Goal: Navigation & Orientation: Find specific page/section

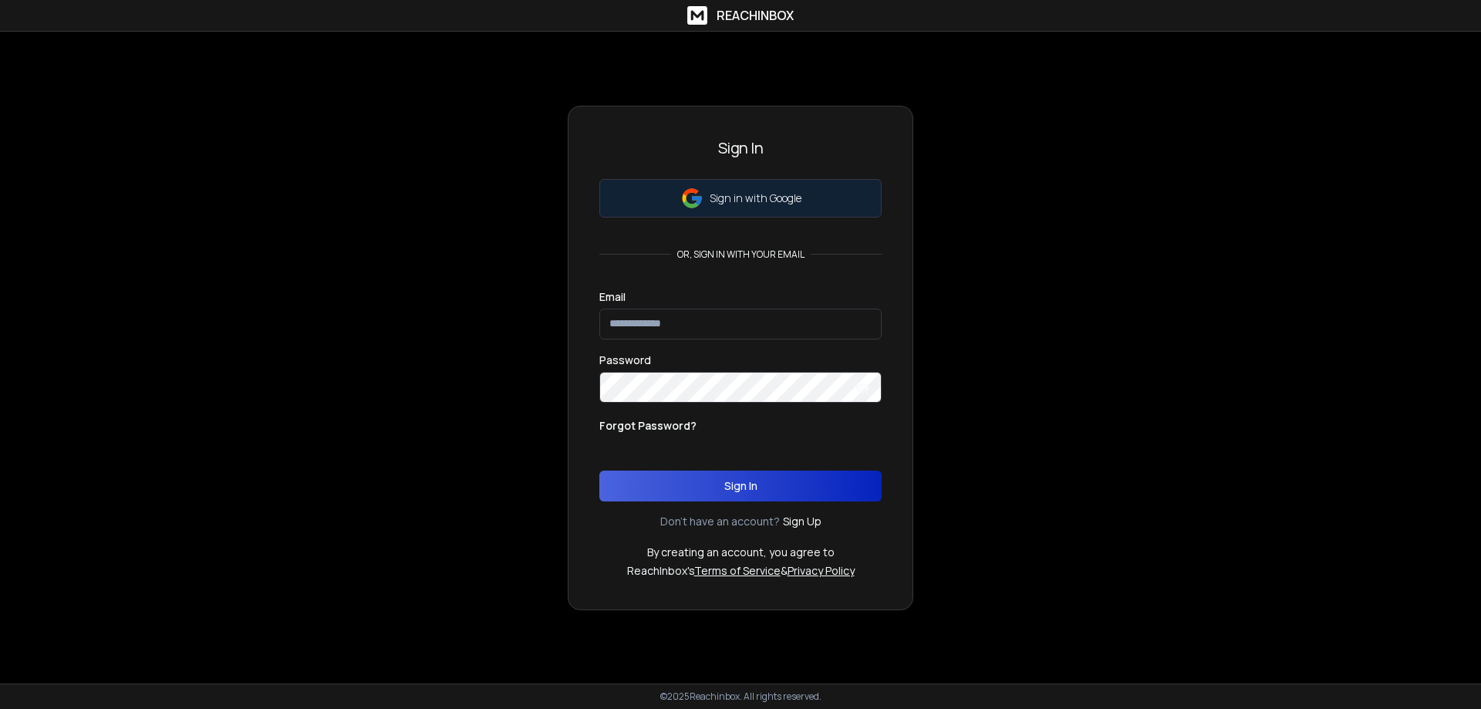
click at [748, 187] on button "Sign in with Google" at bounding box center [740, 198] width 282 height 39
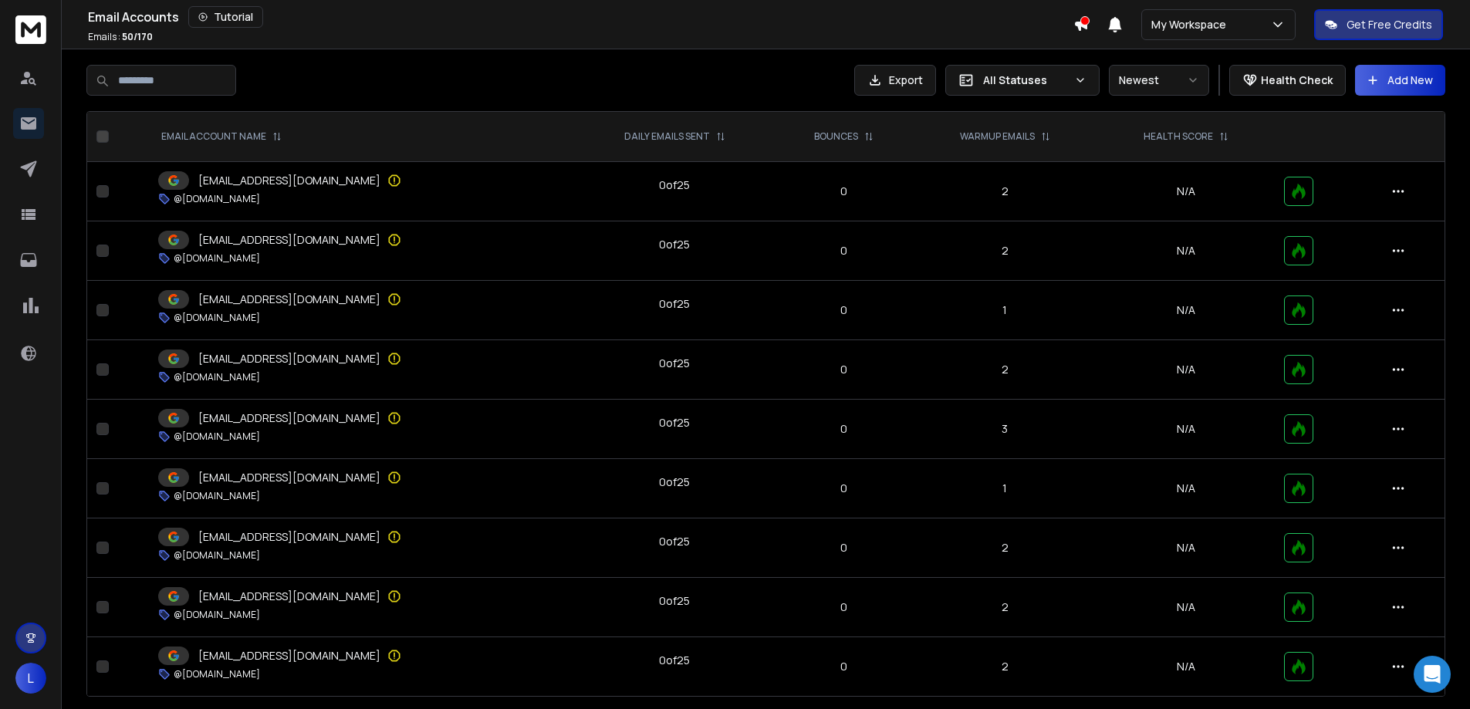
click at [1035, 85] on p "All Statuses" at bounding box center [1025, 80] width 85 height 15
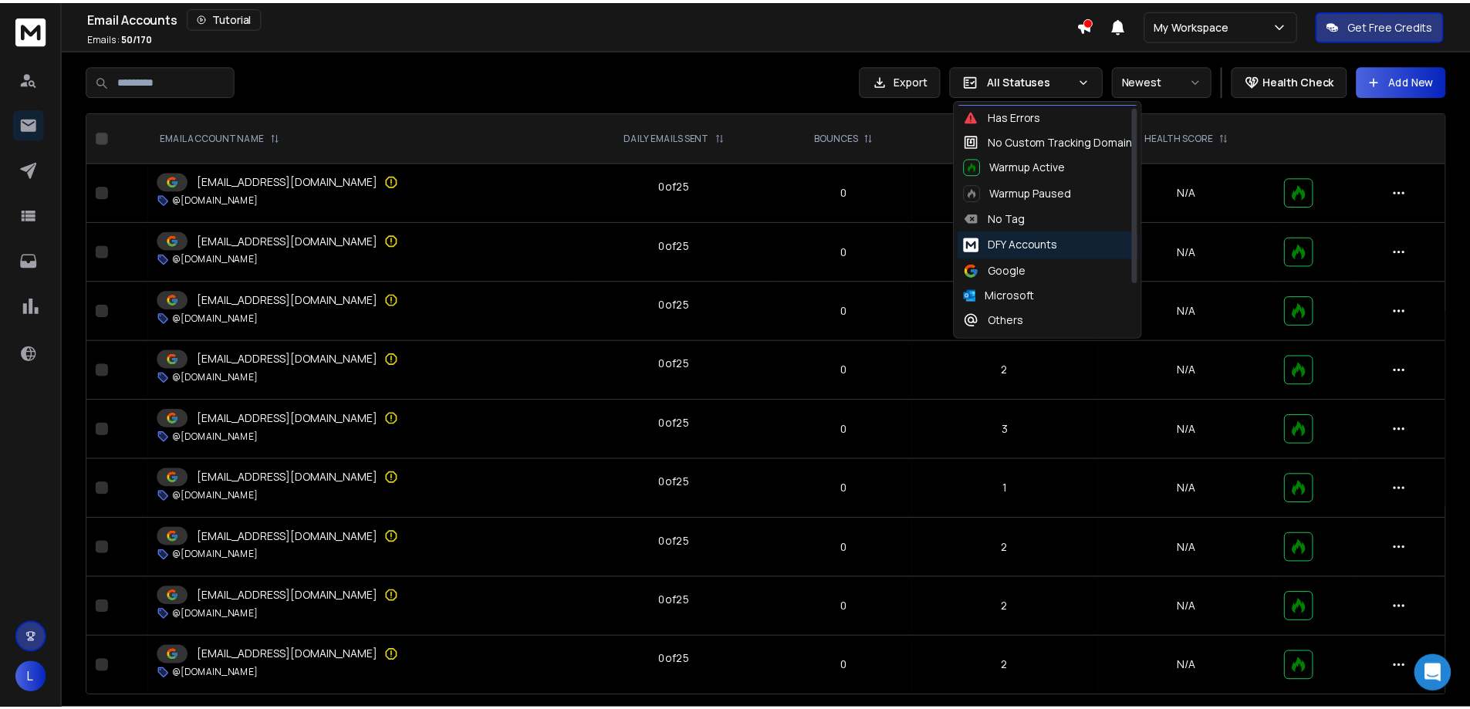
scroll to position [71, 0]
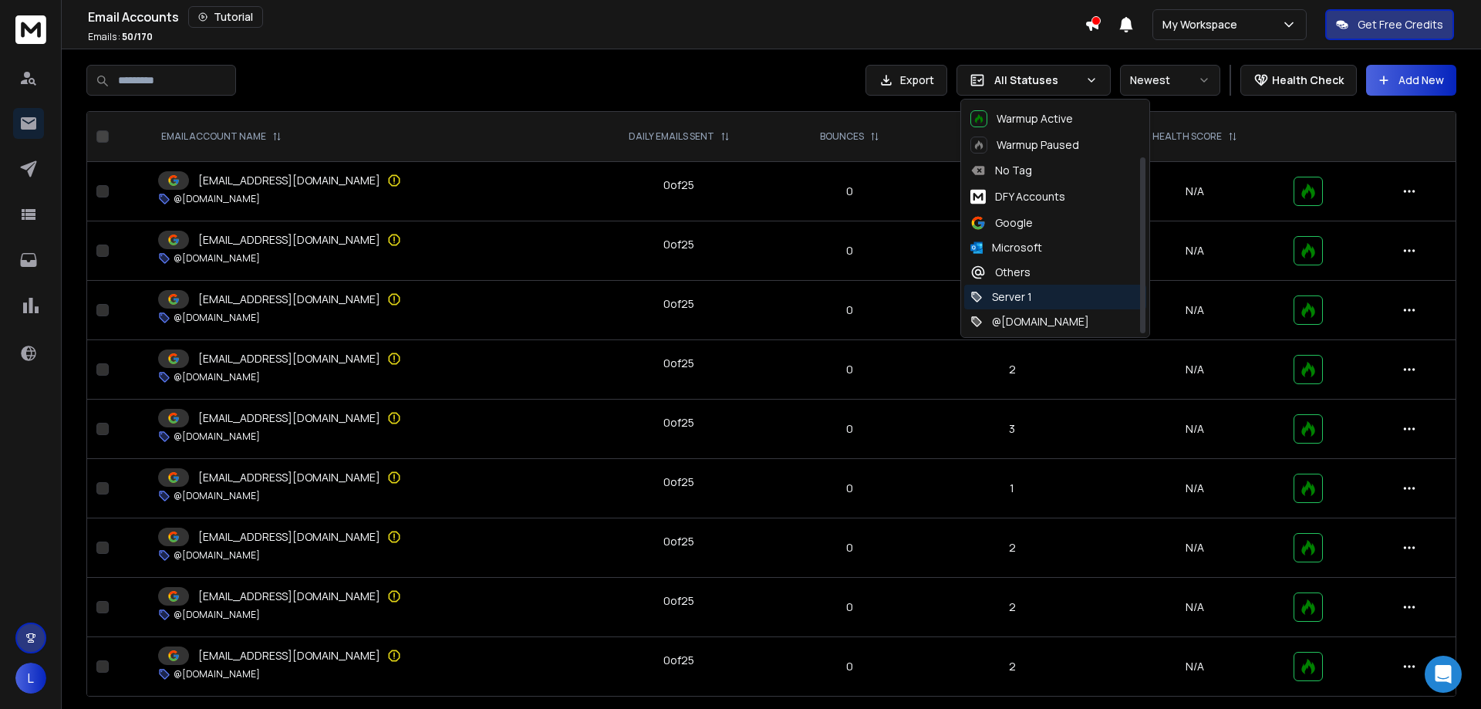
click at [1027, 297] on div "Server 1" at bounding box center [1001, 296] width 62 height 15
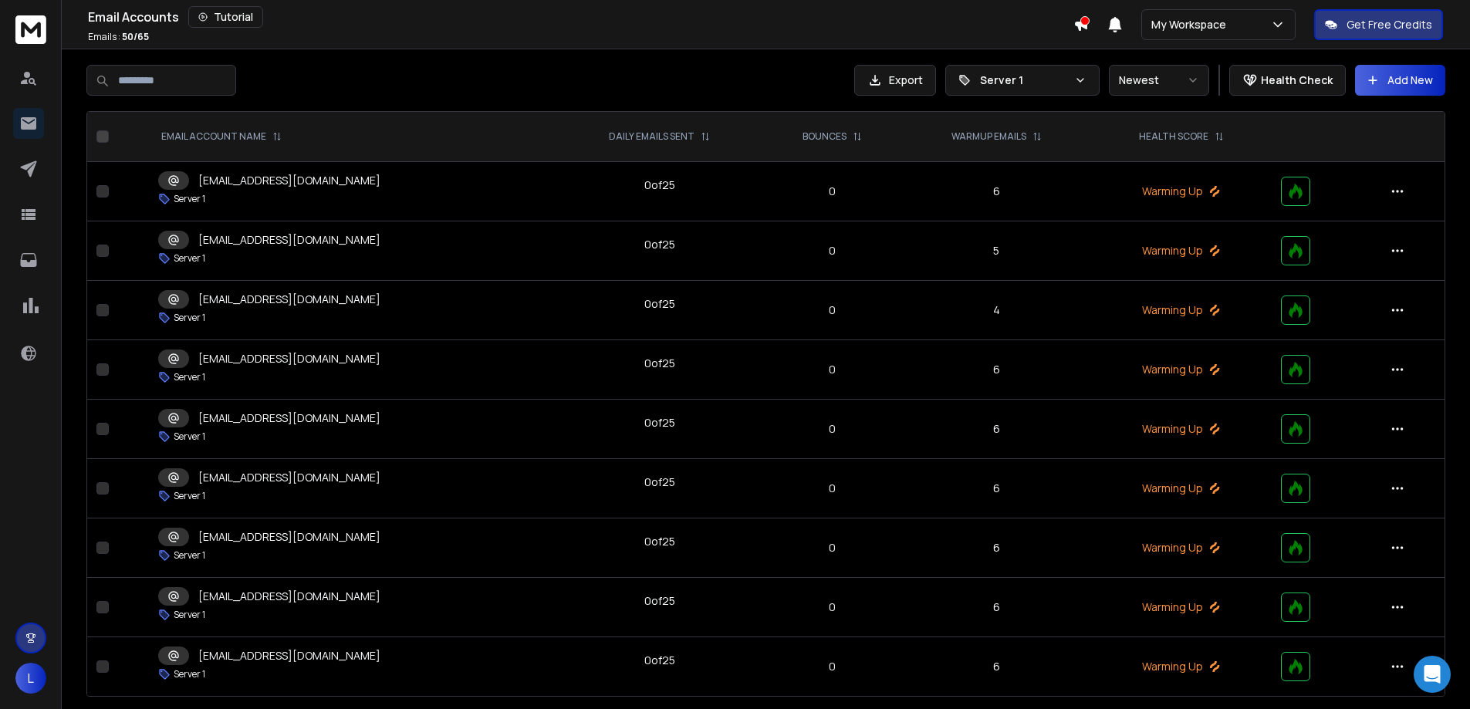
click at [463, 263] on div "Server 1" at bounding box center [352, 258] width 388 height 12
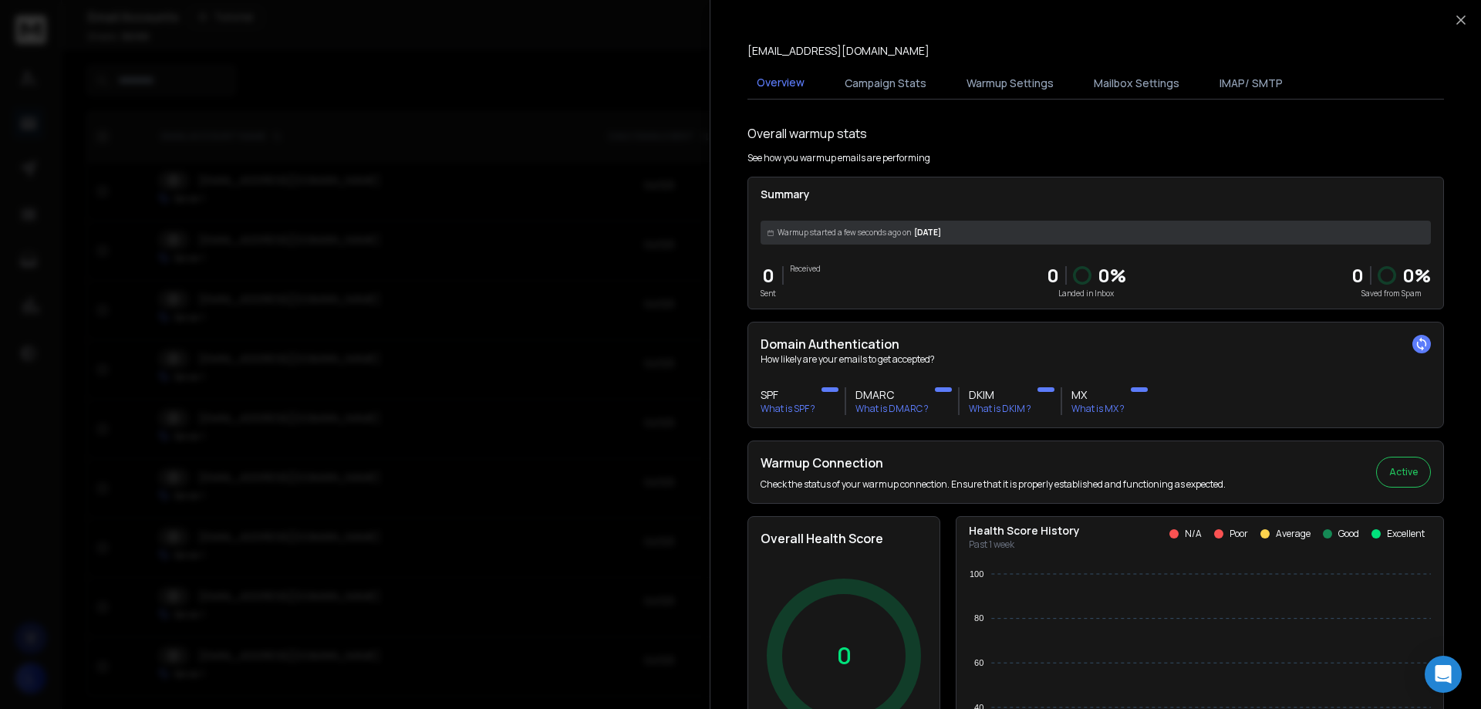
click at [501, 147] on div at bounding box center [740, 354] width 1481 height 709
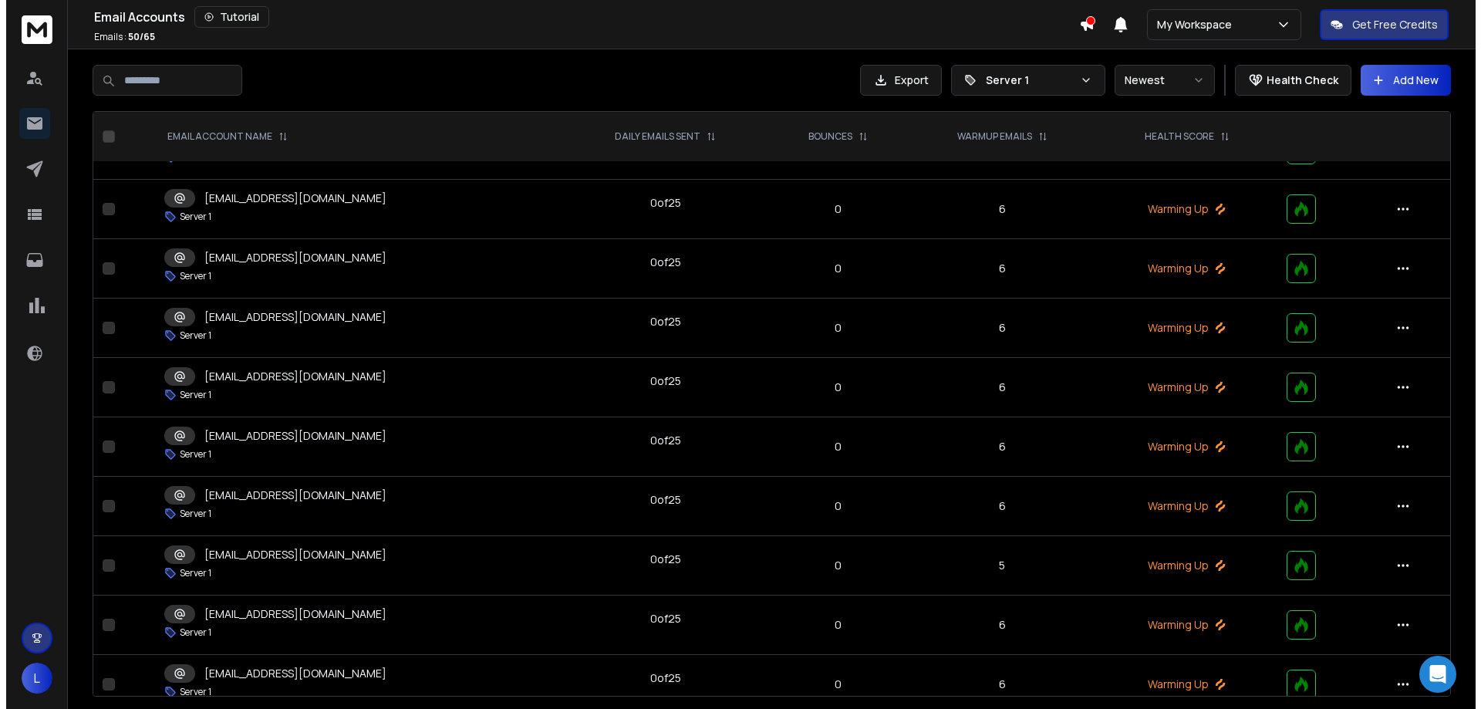
scroll to position [463, 0]
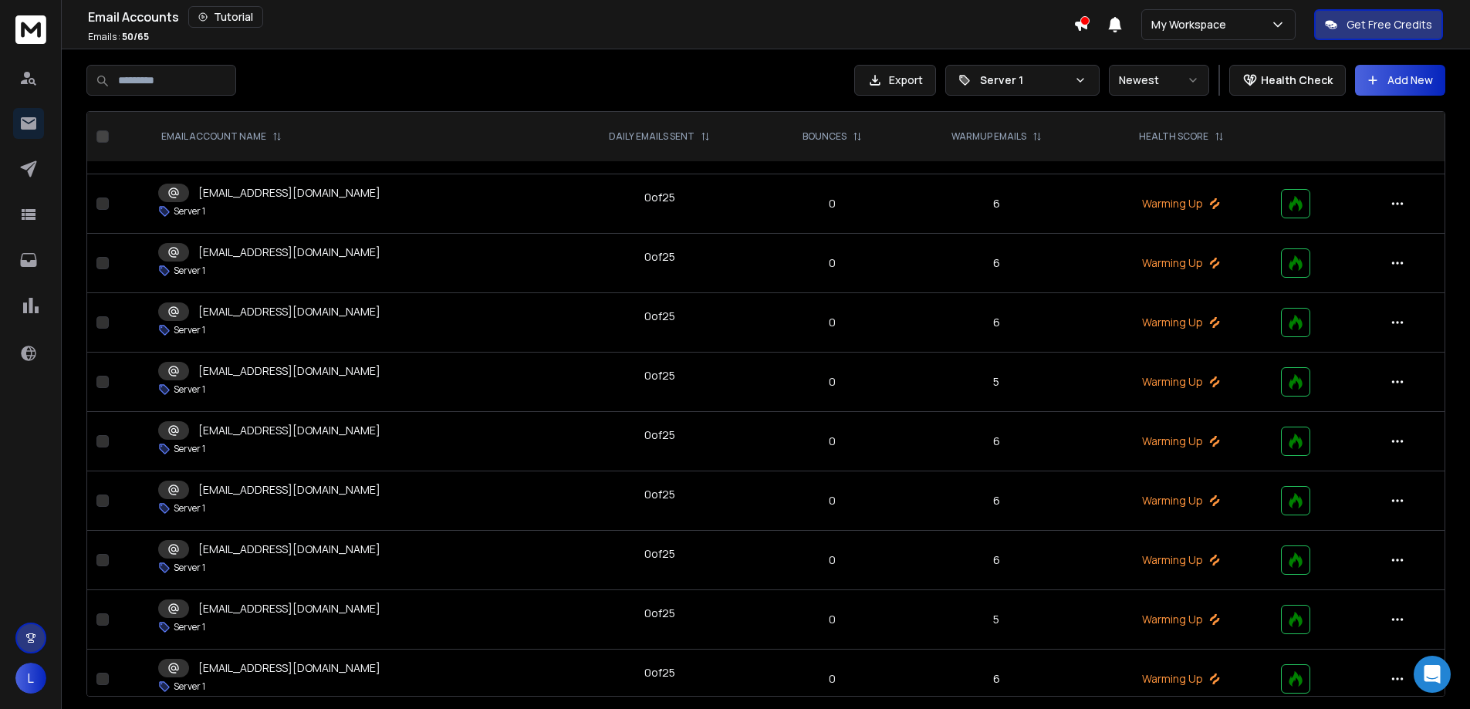
click at [555, 488] on td "0 of 25" at bounding box center [659, 491] width 208 height 40
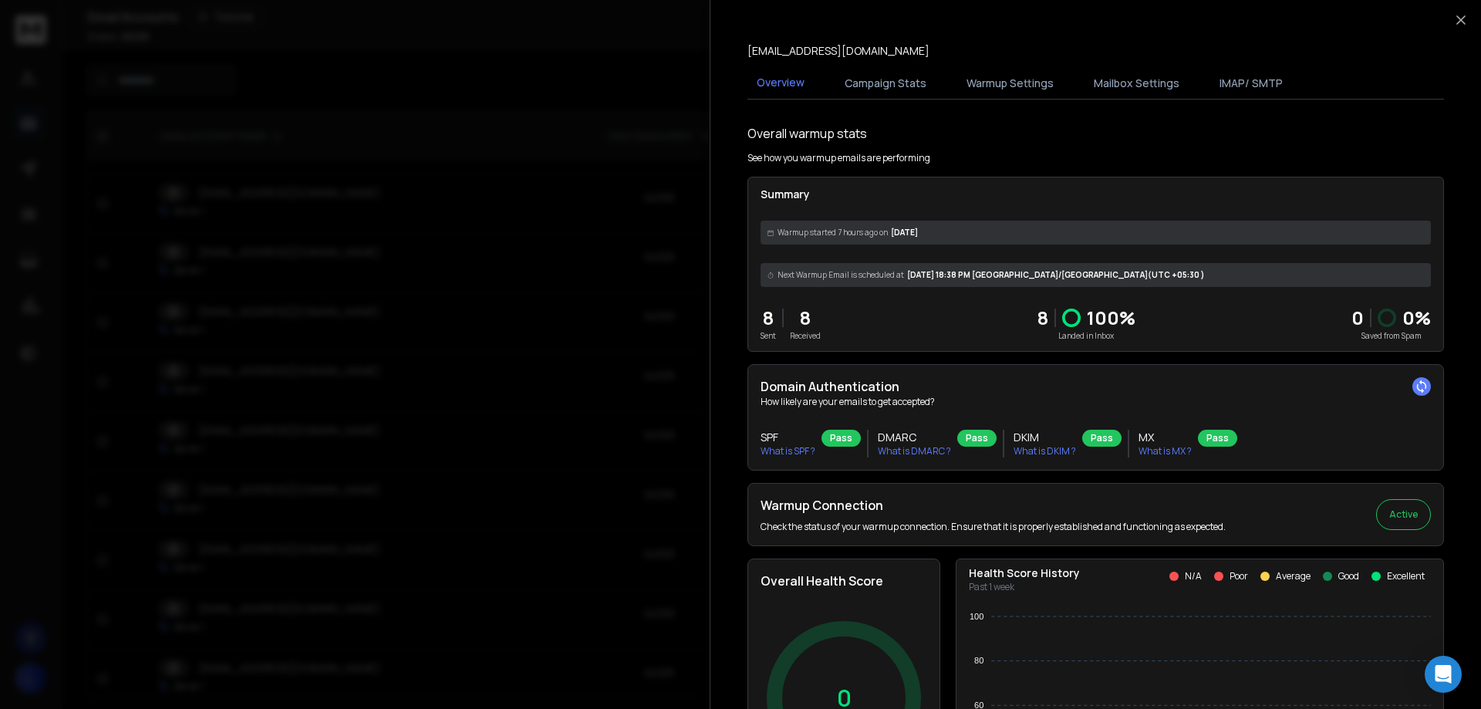
click at [549, 474] on div at bounding box center [740, 354] width 1481 height 709
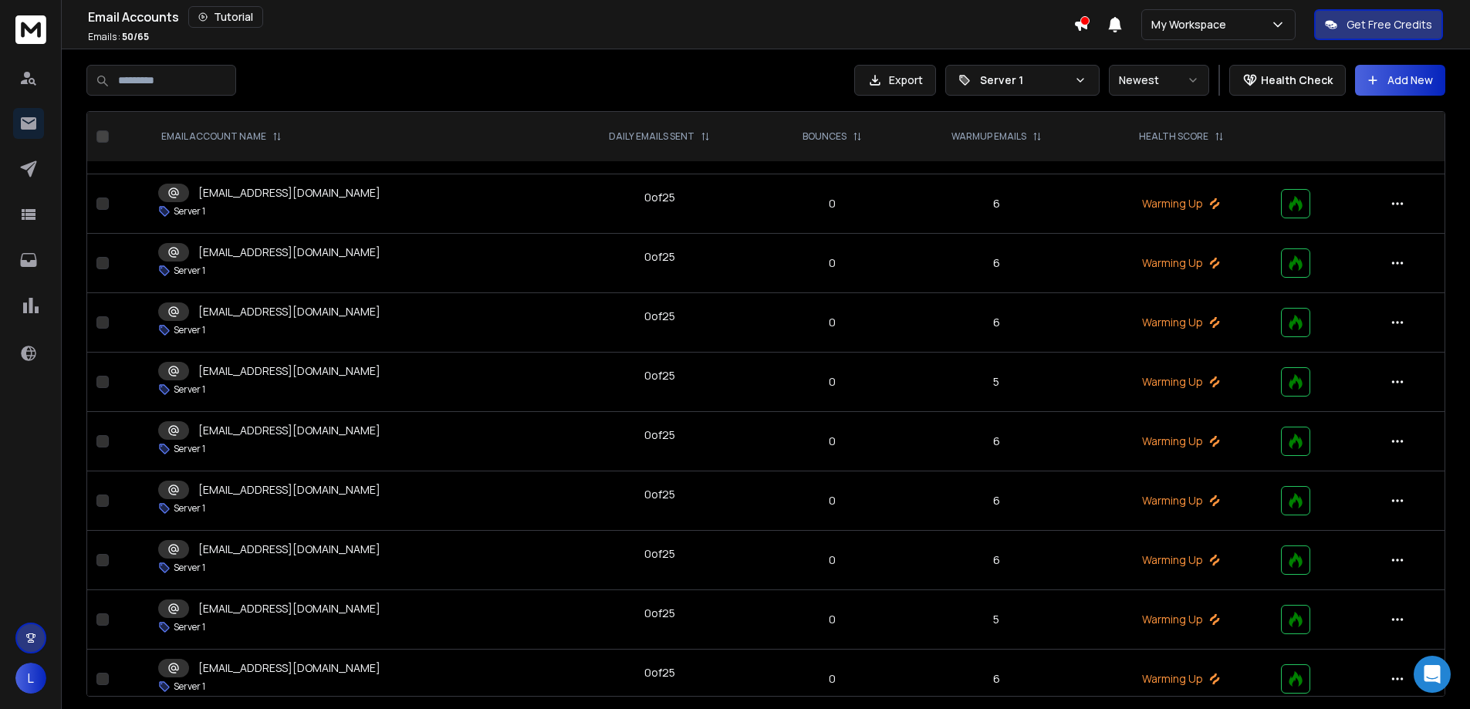
click at [447, 94] on div at bounding box center [465, 80] width 758 height 31
click at [436, 42] on div "Emails : 50 / 65" at bounding box center [580, 37] width 985 height 12
click at [30, 167] on icon at bounding box center [28, 169] width 19 height 19
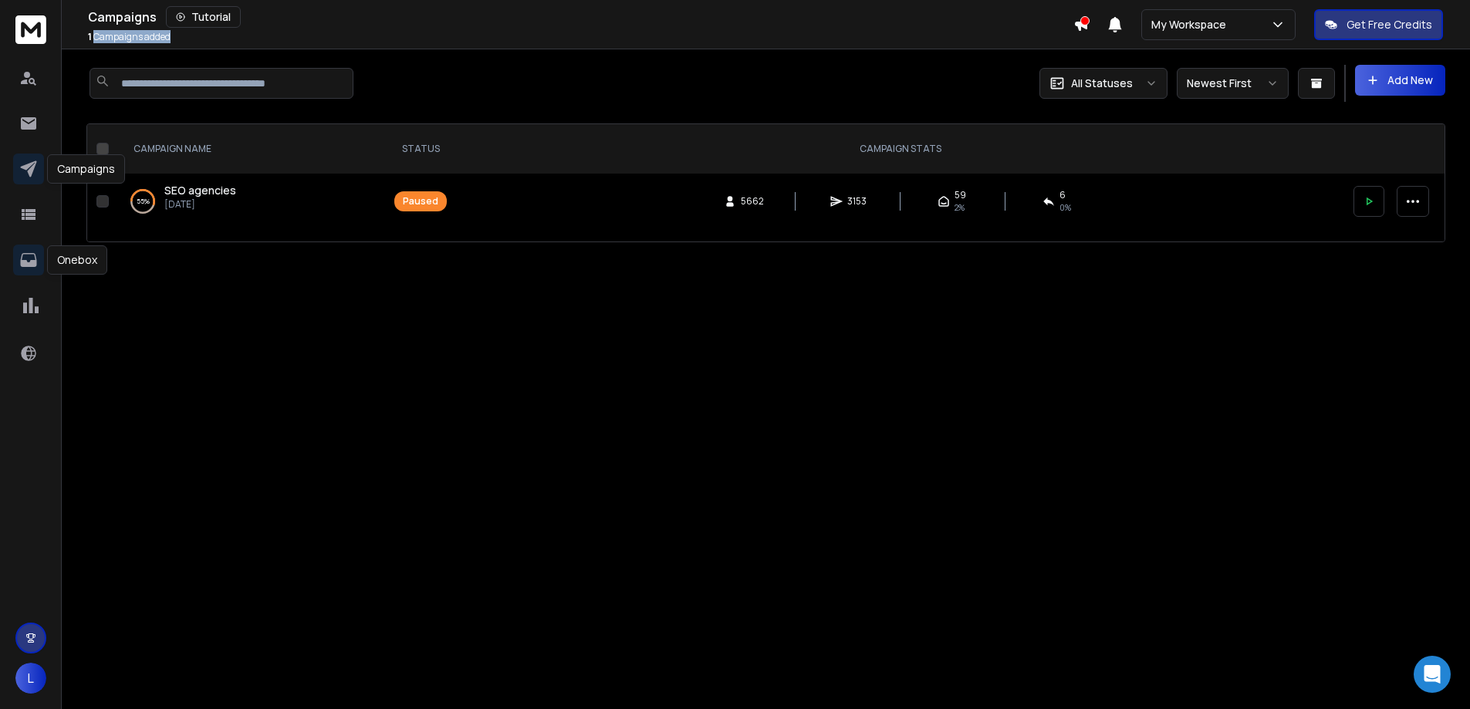
click at [27, 258] on icon at bounding box center [28, 260] width 19 height 19
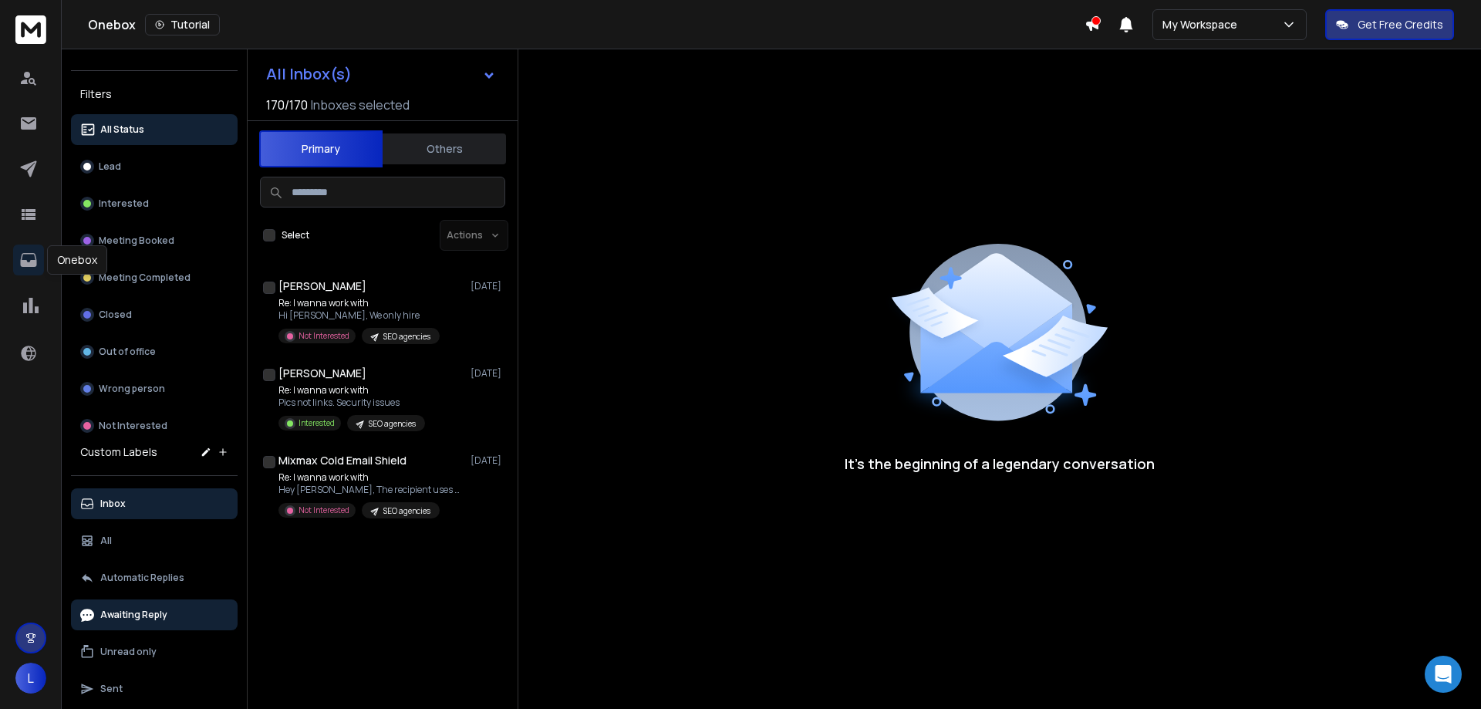
scroll to position [177, 0]
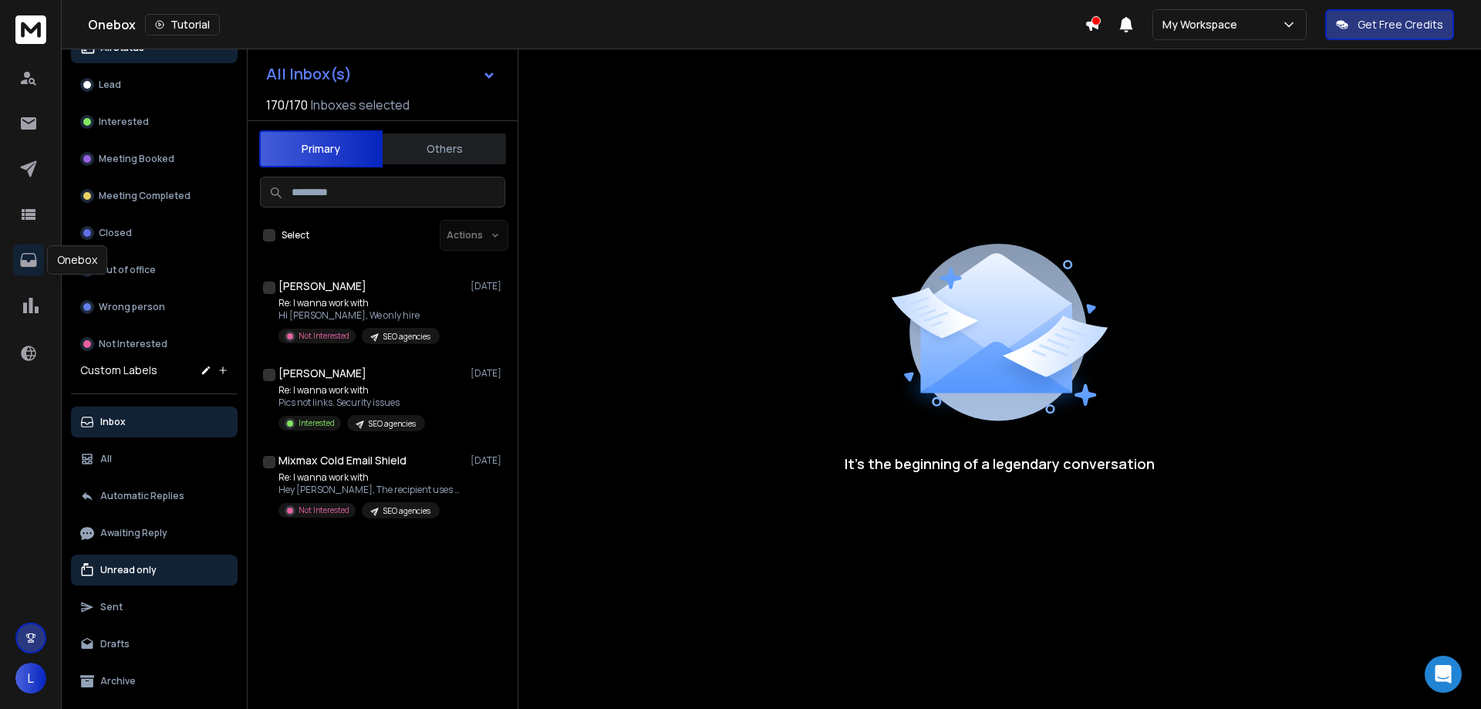
click at [128, 564] on p "Unread only" at bounding box center [128, 570] width 56 height 12
